Goal: Task Accomplishment & Management: Manage account settings

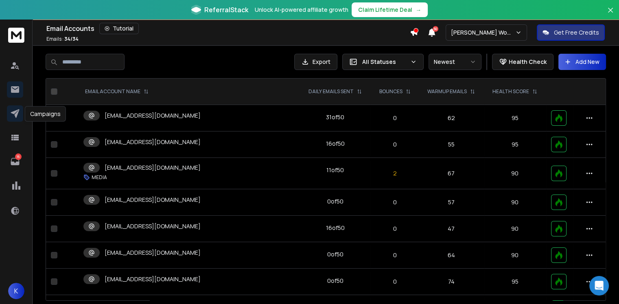
click at [15, 114] on icon at bounding box center [15, 113] width 9 height 9
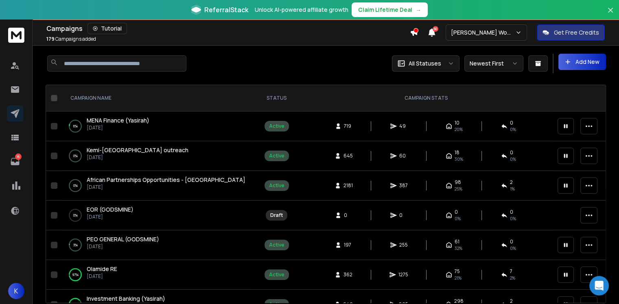
click at [585, 153] on icon "button" at bounding box center [589, 156] width 8 height 8
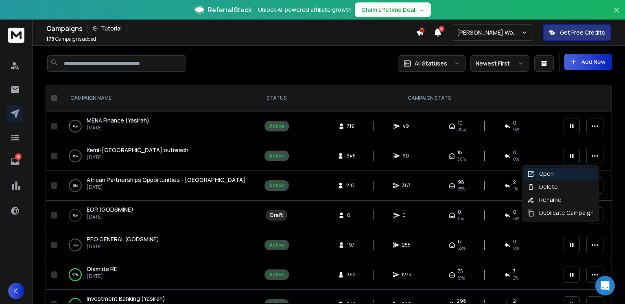
click at [562, 171] on div "Open" at bounding box center [560, 173] width 73 height 13
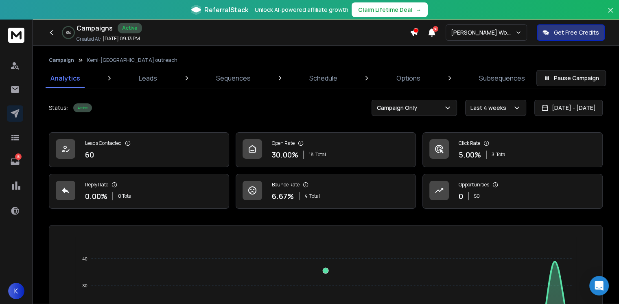
click at [496, 153] on span "Total" at bounding box center [501, 154] width 11 height 7
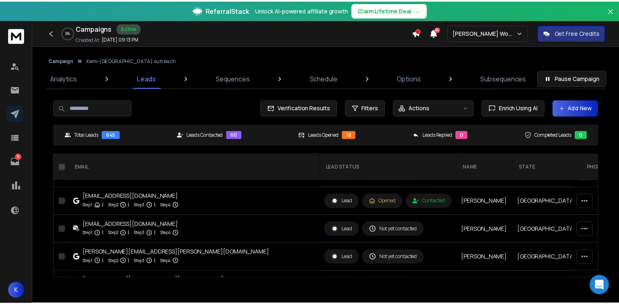
scroll to position [121, 0]
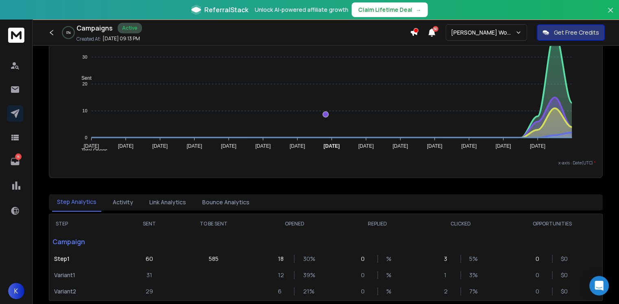
scroll to position [239, 0]
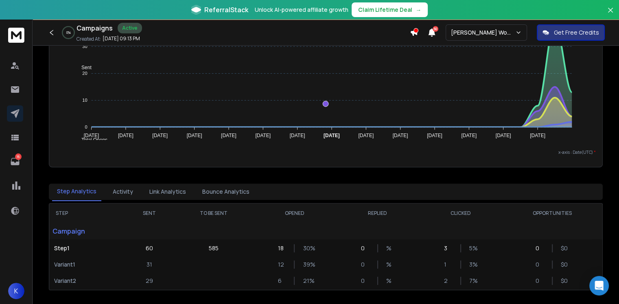
click at [445, 249] on p "3" at bounding box center [448, 248] width 8 height 8
click at [370, 192] on div "Step Analytics Activity Link Analytics Bounce Analytics" at bounding box center [326, 191] width 554 height 16
click at [123, 193] on button "Activity" at bounding box center [123, 192] width 30 height 18
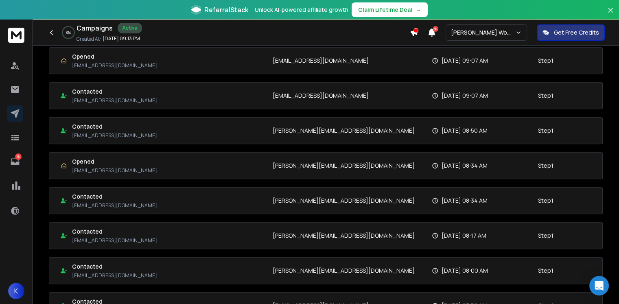
scroll to position [614, 0]
click at [14, 119] on link at bounding box center [15, 113] width 16 height 16
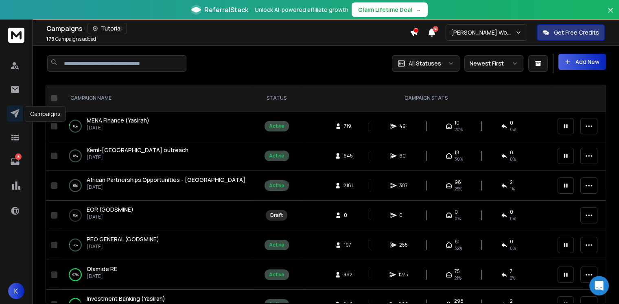
click at [580, 155] on button "button" at bounding box center [588, 156] width 17 height 16
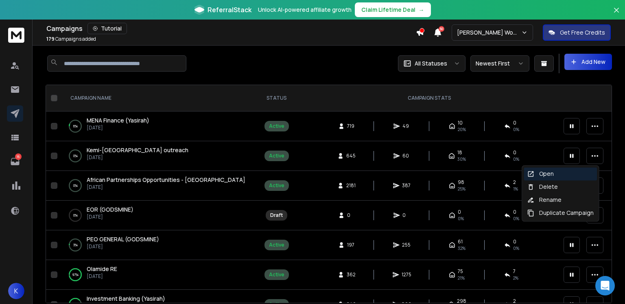
click at [545, 172] on div "Open" at bounding box center [540, 174] width 27 height 8
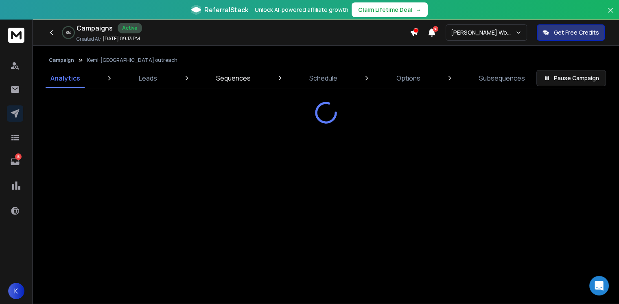
click at [233, 78] on p "Sequences" at bounding box center [233, 78] width 35 height 10
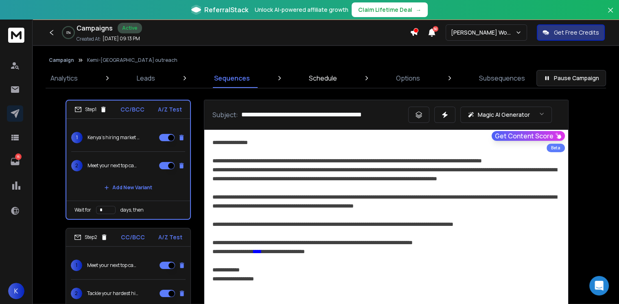
click at [325, 77] on p "Schedule" at bounding box center [323, 78] width 28 height 10
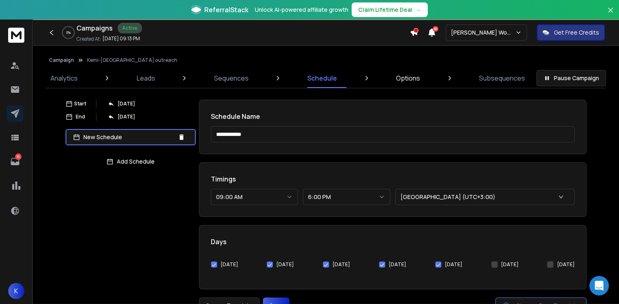
click at [402, 76] on p "Options" at bounding box center [408, 78] width 24 height 10
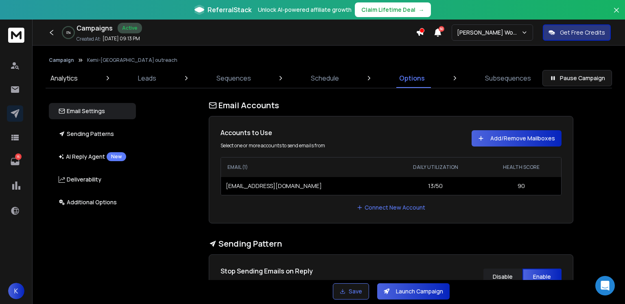
click at [65, 79] on p "Analytics" at bounding box center [63, 78] width 27 height 10
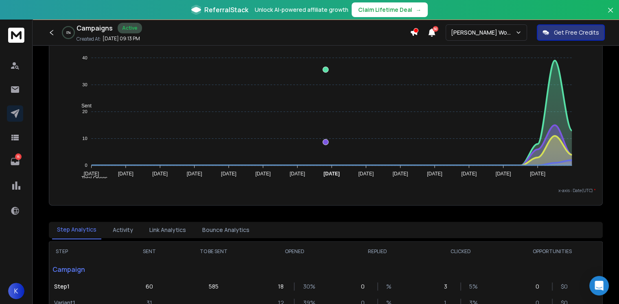
scroll to position [239, 0]
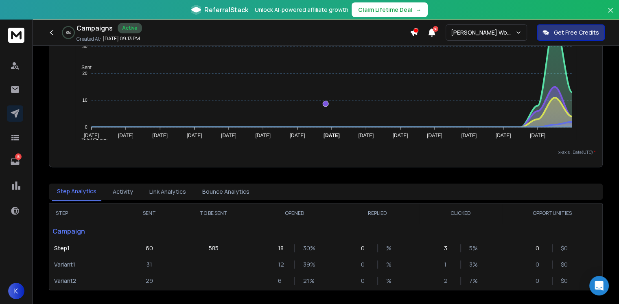
click at [119, 193] on button "Activity" at bounding box center [123, 192] width 30 height 18
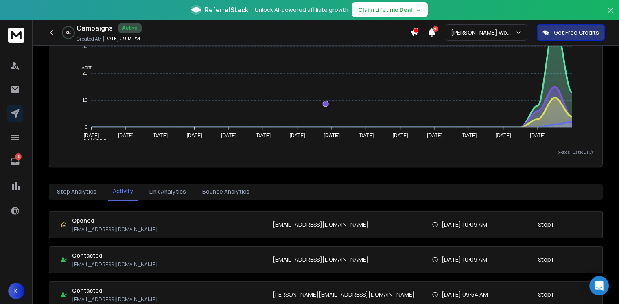
click at [162, 190] on button "Link Analytics" at bounding box center [167, 192] width 46 height 18
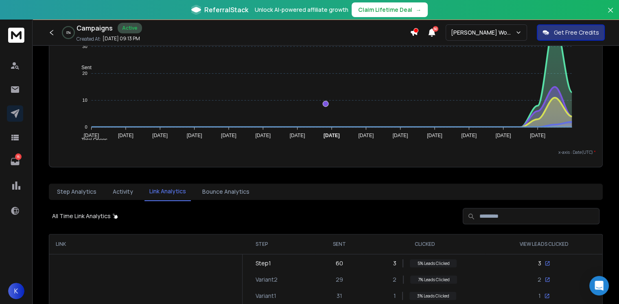
click at [114, 191] on button "Activity" at bounding box center [123, 192] width 30 height 18
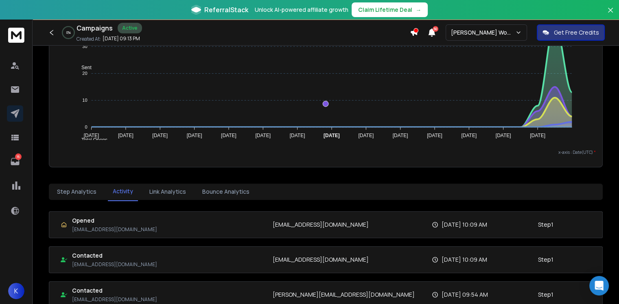
click at [164, 190] on button "Link Analytics" at bounding box center [167, 192] width 46 height 18
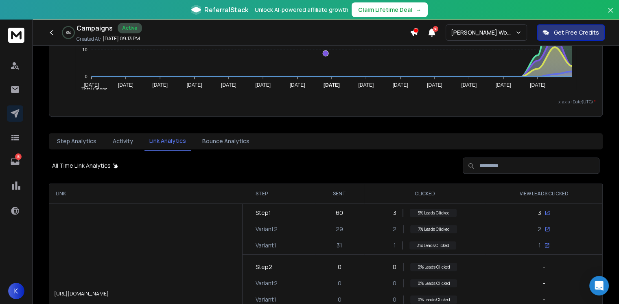
scroll to position [304, 0]
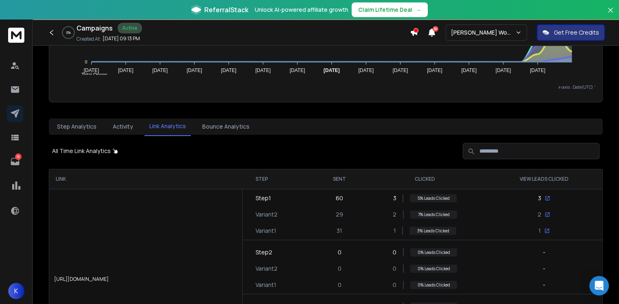
click at [548, 196] on icon at bounding box center [547, 198] width 4 height 4
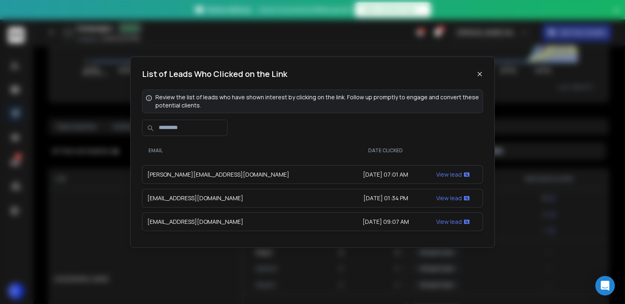
click at [480, 76] on icon at bounding box center [479, 74] width 7 height 7
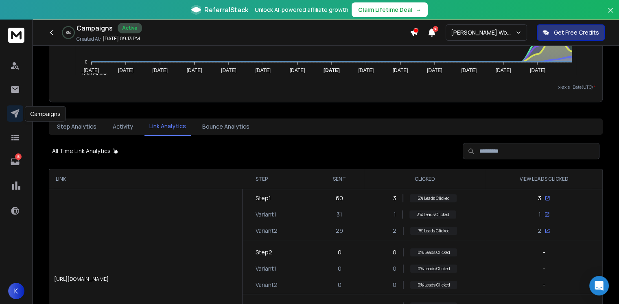
click at [10, 115] on icon at bounding box center [15, 114] width 10 height 10
